Goal: Task Accomplishment & Management: Manage account settings

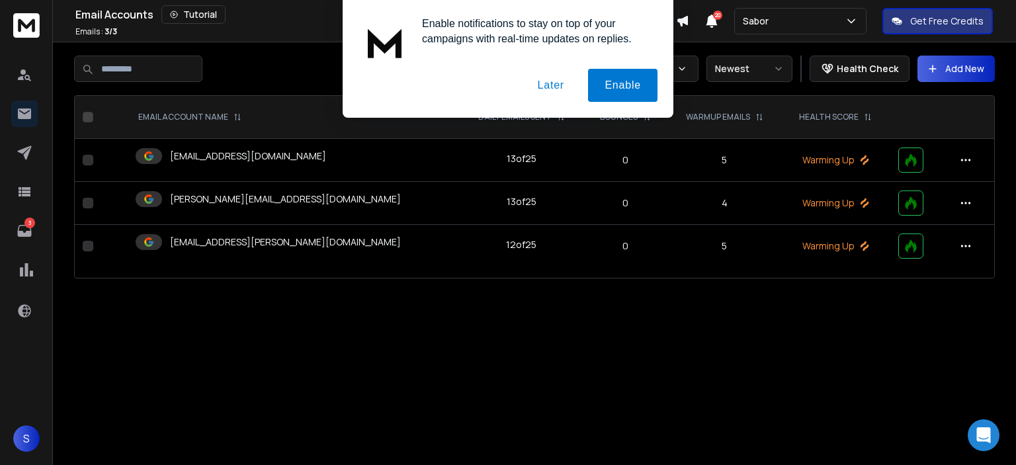
click at [546, 329] on div "ReferralStack Unlock AI-powered affiliate growth Lifetime Deals available! Clai…" at bounding box center [508, 232] width 1016 height 465
click at [293, 63] on div "Enable notifications to stay on top of your campaigns with real-time updates on…" at bounding box center [508, 59] width 1016 height 118
click at [26, 226] on p "3" at bounding box center [29, 223] width 11 height 11
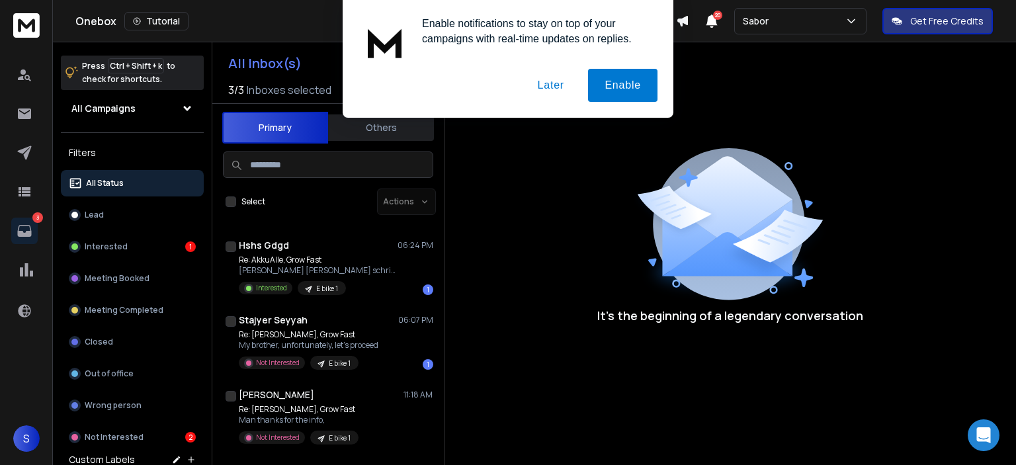
click at [116, 251] on p "Interested" at bounding box center [106, 246] width 43 height 11
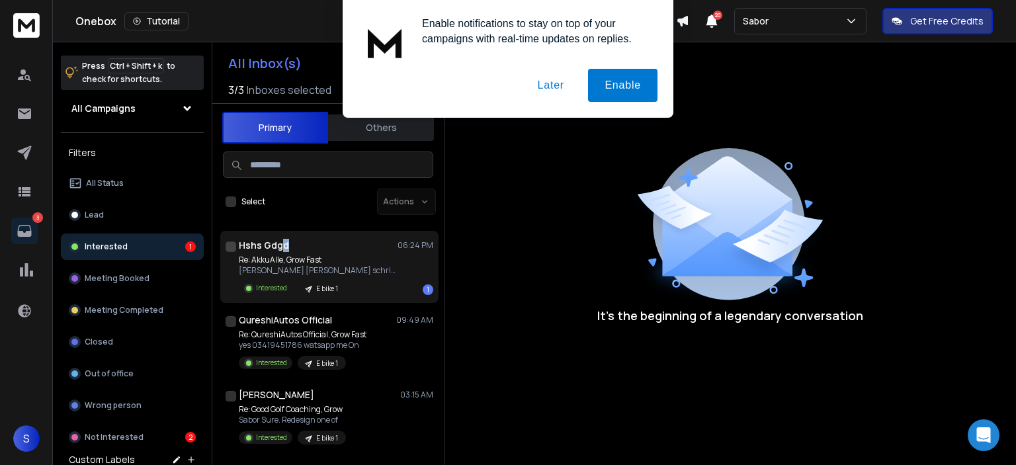
click at [283, 248] on h1 "Hshs Gdgd" at bounding box center [264, 245] width 50 height 13
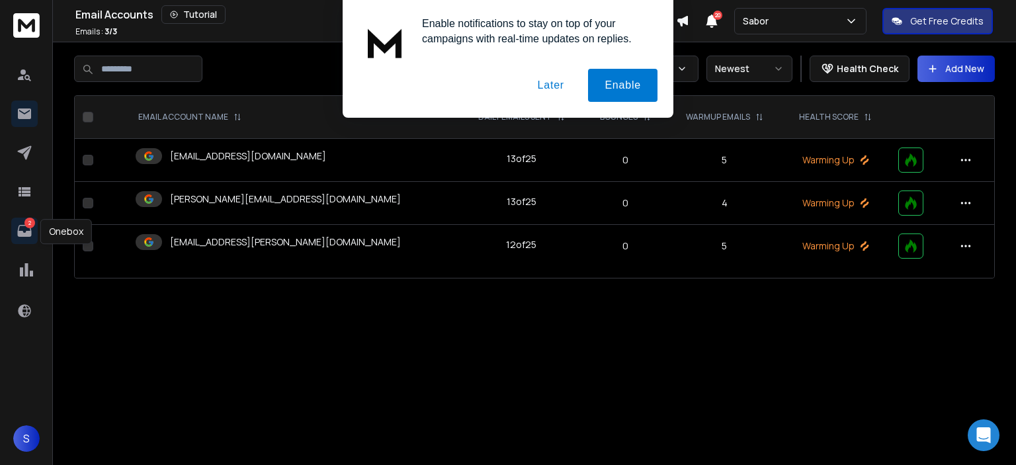
click at [21, 224] on icon at bounding box center [25, 231] width 16 height 16
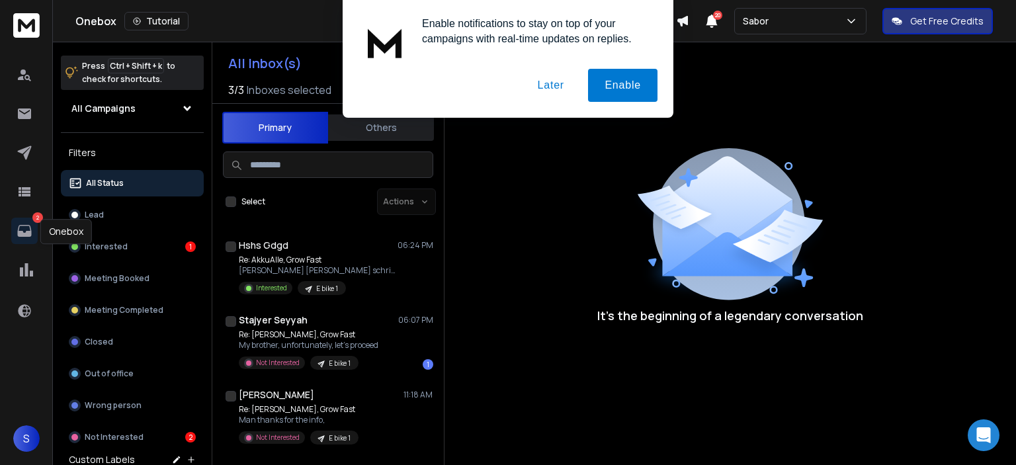
click at [26, 226] on icon at bounding box center [24, 231] width 14 height 12
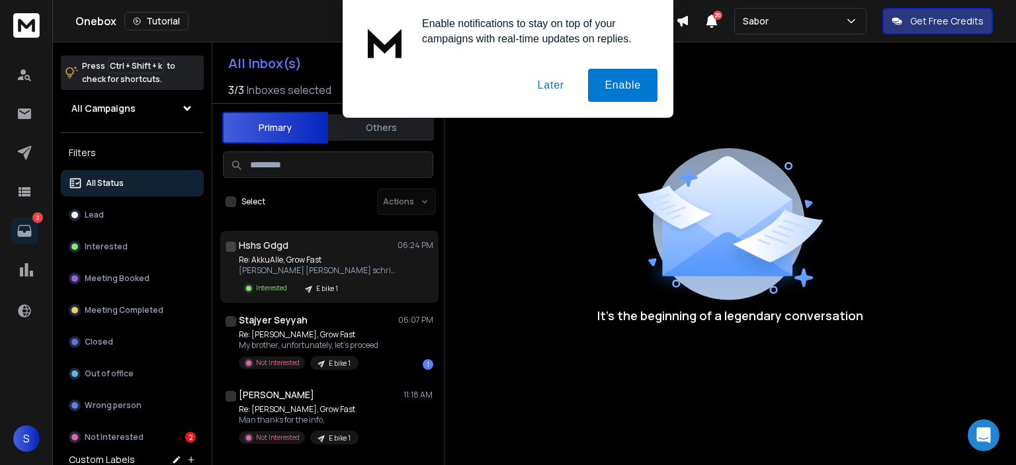
scroll to position [66, 0]
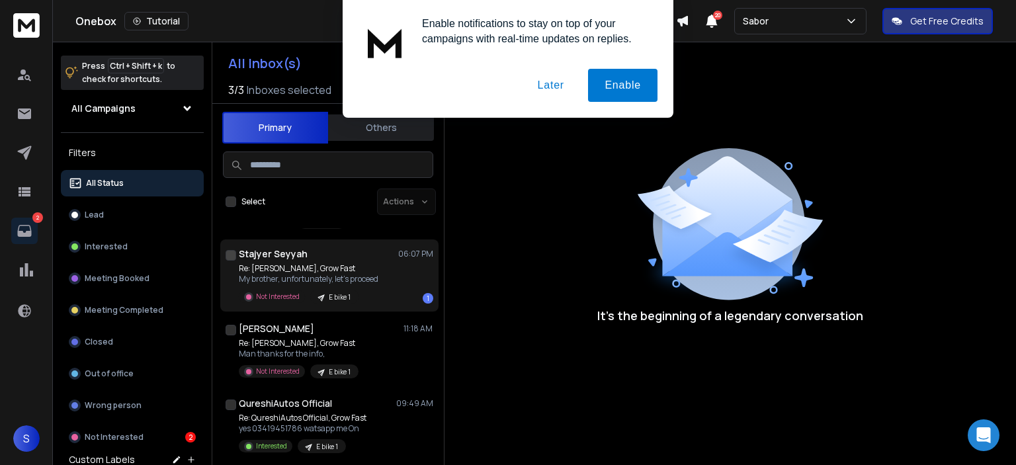
click at [291, 295] on p "Not Interested" at bounding box center [278, 297] width 44 height 10
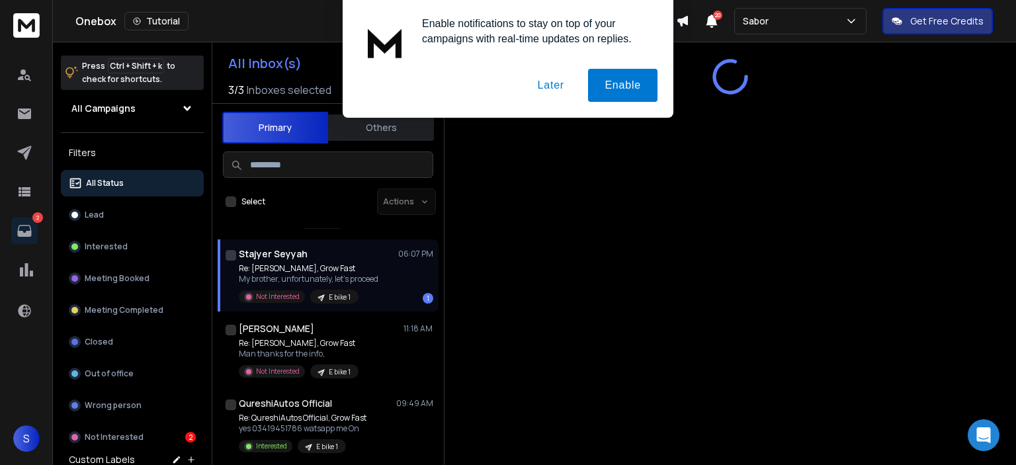
click at [587, 184] on div at bounding box center [729, 274] width 571 height 465
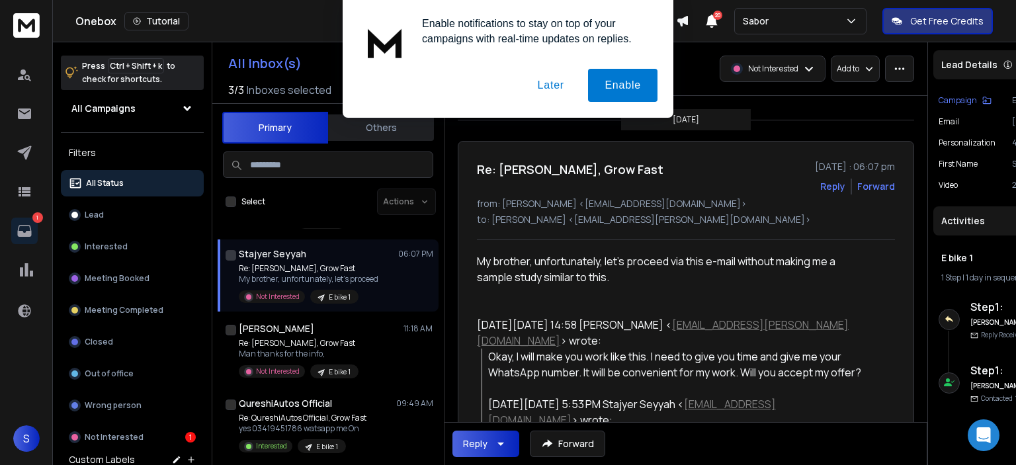
drag, startPoint x: 350, startPoint y: 23, endPoint x: 360, endPoint y: 25, distance: 10.8
click at [360, 25] on div "Enable notifications to stay on top of your campaigns with real-time updates on…" at bounding box center [508, 59] width 331 height 118
click at [309, 20] on div "Enable notifications to stay on top of your campaigns with real-time updates on…" at bounding box center [508, 59] width 1016 height 118
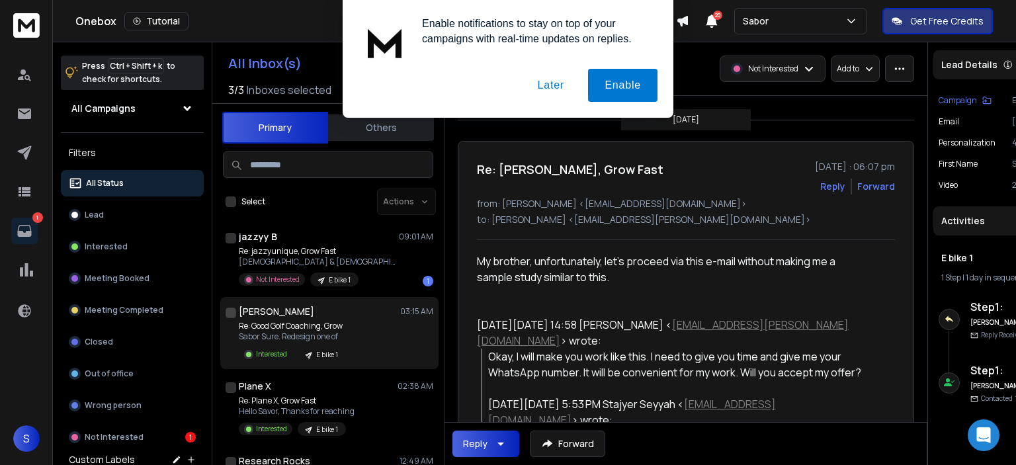
scroll to position [331, 0]
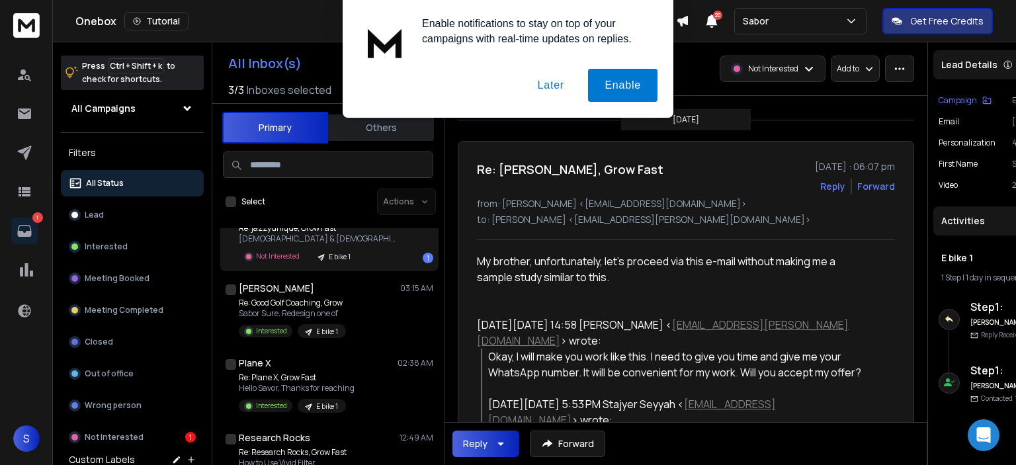
click at [288, 246] on div "Re: jazzyunique, Grow Fast [DEMOGRAPHIC_DATA] & [DEMOGRAPHIC_DATA] [DATE], Not …" at bounding box center [318, 243] width 159 height 40
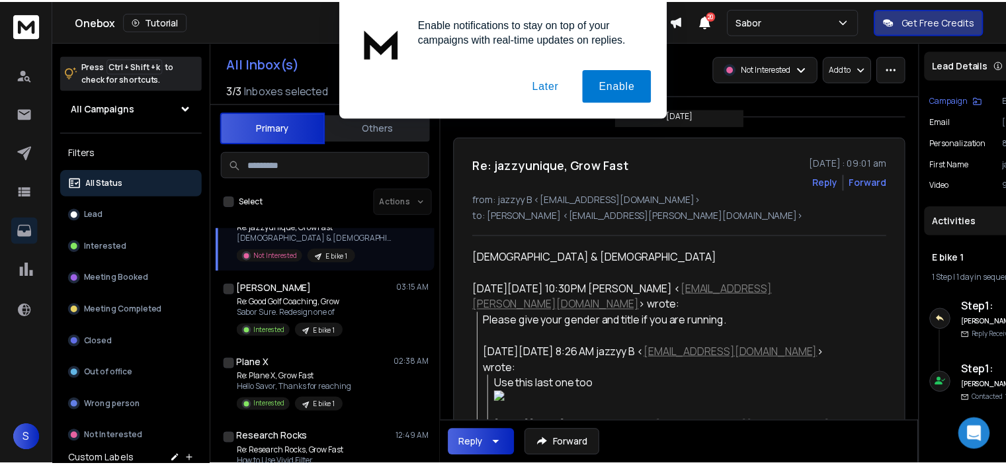
scroll to position [0, 0]
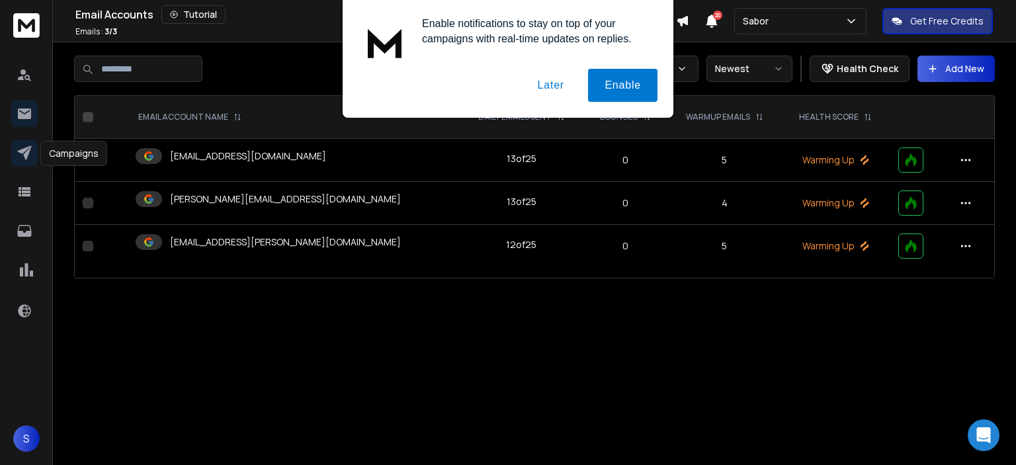
click at [24, 147] on icon at bounding box center [25, 153] width 16 height 16
